Goal: Navigation & Orientation: Find specific page/section

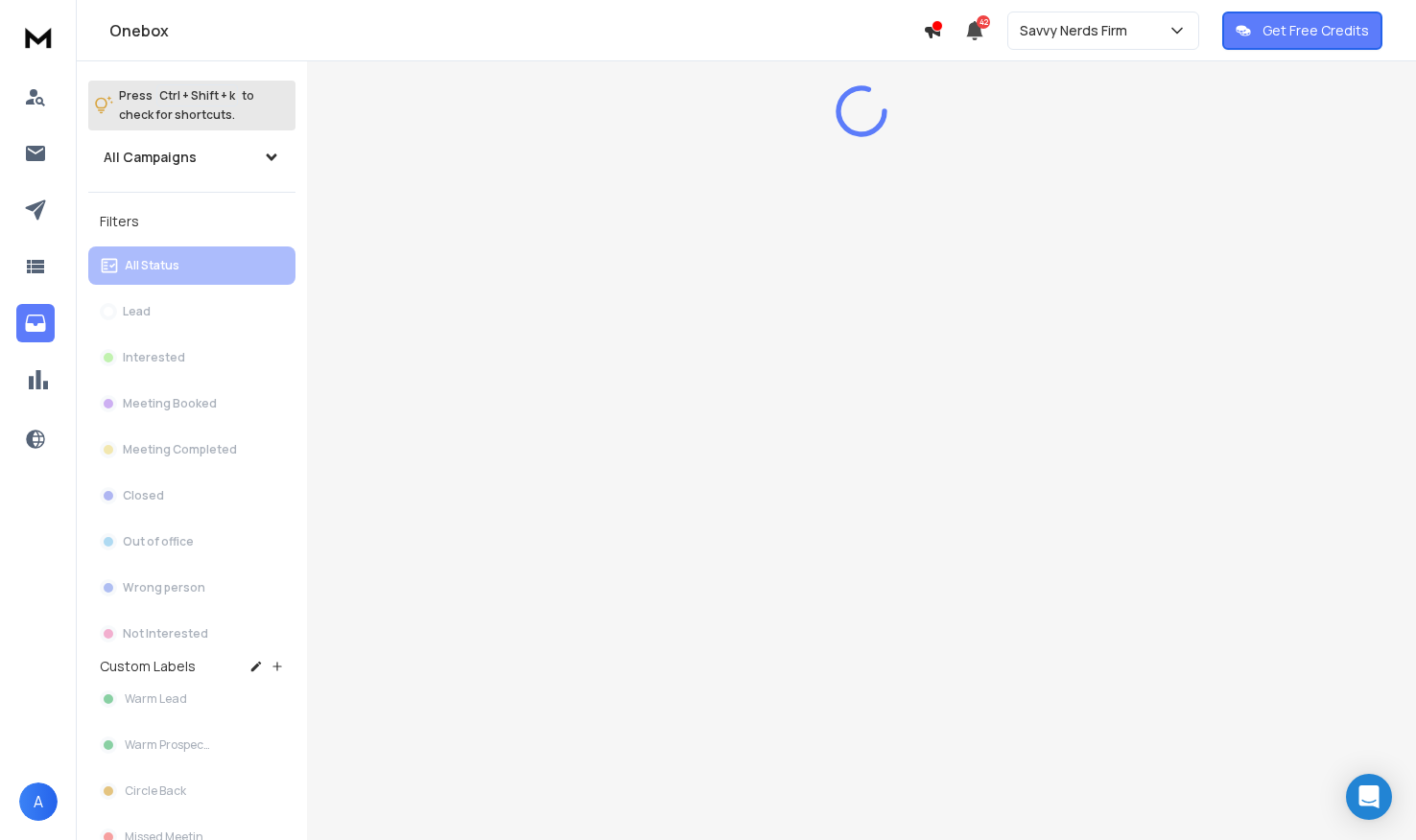
click at [842, 770] on div "Press Ctrl + Shift + k to check for shortcuts. All Campaigns All Campaigns Filt…" at bounding box center [746, 480] width 1338 height 840
